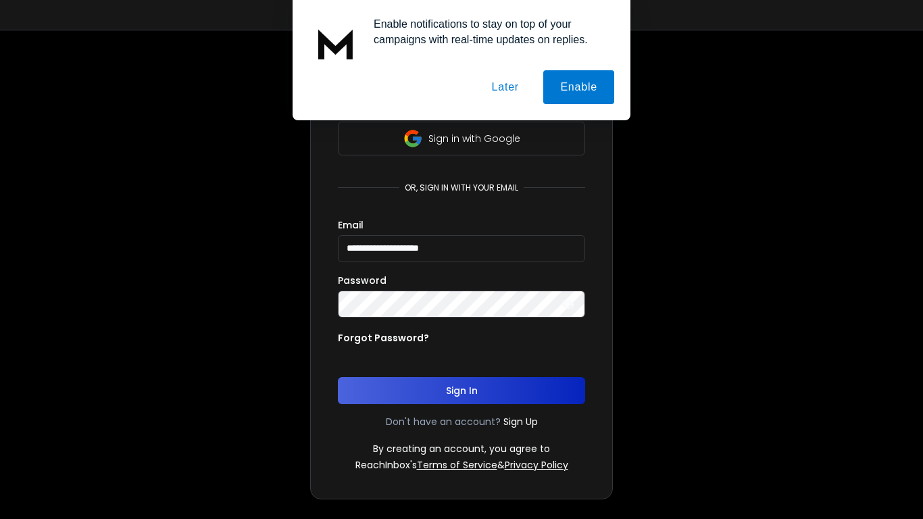
type input "**********"
click at [461, 390] on button "Sign In" at bounding box center [461, 390] width 247 height 27
